Goal: Task Accomplishment & Management: Use online tool/utility

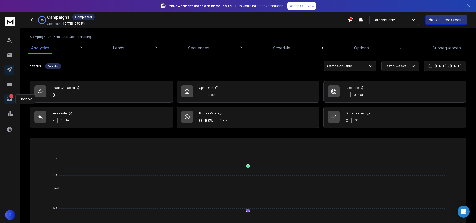
click at [8, 98] on icon at bounding box center [9, 99] width 6 height 6
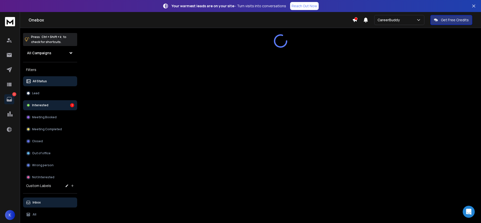
click at [51, 101] on button "Interested 1" at bounding box center [50, 105] width 54 height 10
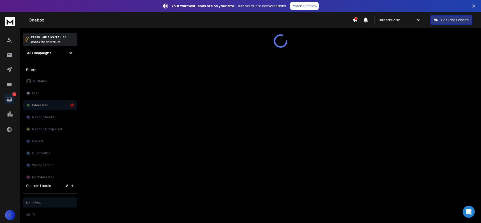
click at [59, 105] on button "Interested 1" at bounding box center [50, 105] width 54 height 10
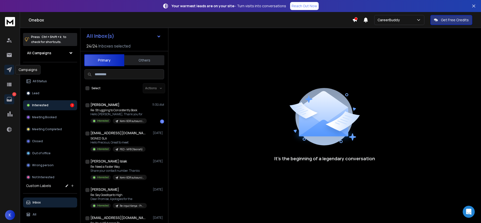
click at [10, 71] on icon at bounding box center [9, 69] width 5 height 5
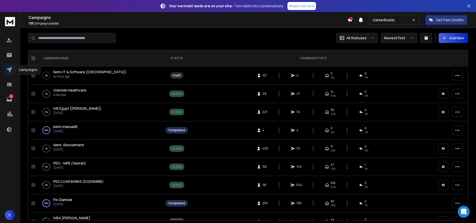
click at [455, 148] on icon "button" at bounding box center [457, 148] width 5 height 5
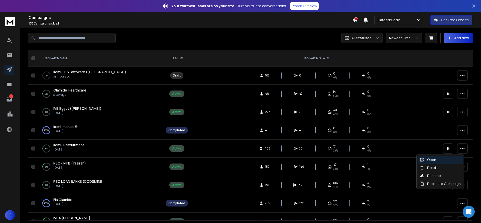
click at [431, 160] on div "Open" at bounding box center [427, 160] width 17 height 5
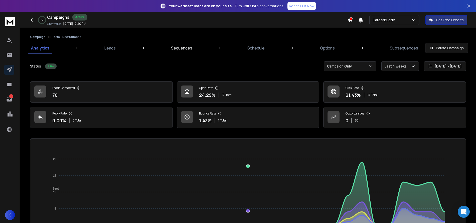
click at [185, 46] on p "Sequences" at bounding box center [181, 48] width 21 height 6
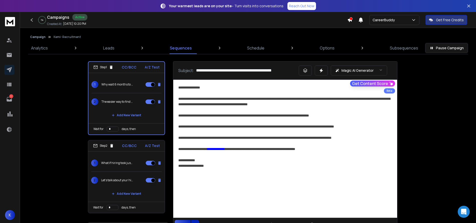
click at [225, 150] on link "**********" at bounding box center [216, 150] width 18 height 4
click at [210, 163] on icon "button" at bounding box center [210, 161] width 4 height 4
click at [8, 73] on link at bounding box center [9, 70] width 10 height 10
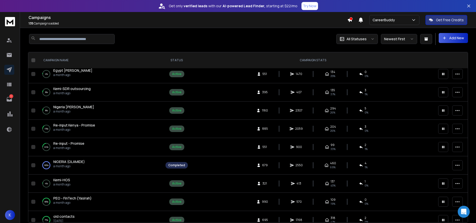
scroll to position [206, 0]
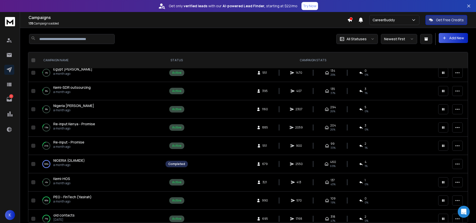
click at [455, 201] on icon "button" at bounding box center [457, 200] width 5 height 5
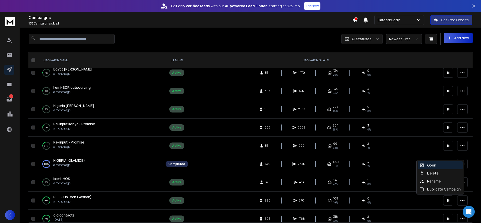
click at [438, 167] on div "Open" at bounding box center [439, 166] width 45 height 8
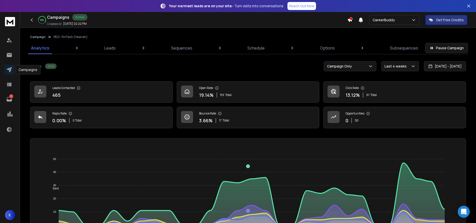
click at [9, 70] on icon at bounding box center [9, 70] width 6 height 6
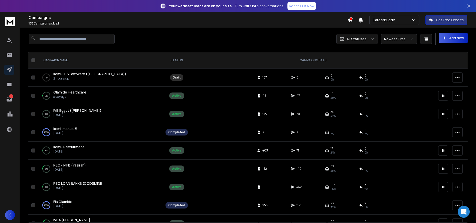
click at [455, 151] on icon "button" at bounding box center [457, 150] width 5 height 5
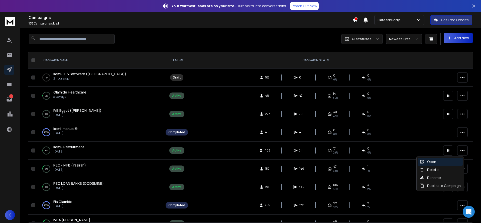
click at [446, 161] on div "Open" at bounding box center [439, 162] width 45 height 8
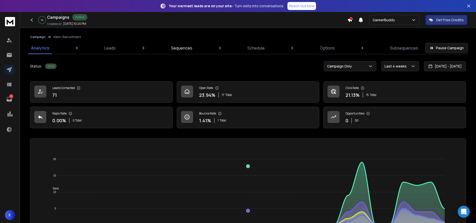
click at [187, 49] on p "Sequences" at bounding box center [181, 48] width 21 height 6
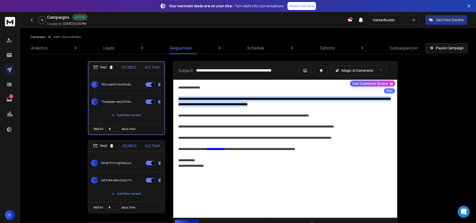
drag, startPoint x: 178, startPoint y: 98, endPoint x: 328, endPoint y: 103, distance: 150.4
click at [328, 103] on div "**********" at bounding box center [285, 147] width 224 height 134
copy div "**********"
